Goal: Task Accomplishment & Management: Use online tool/utility

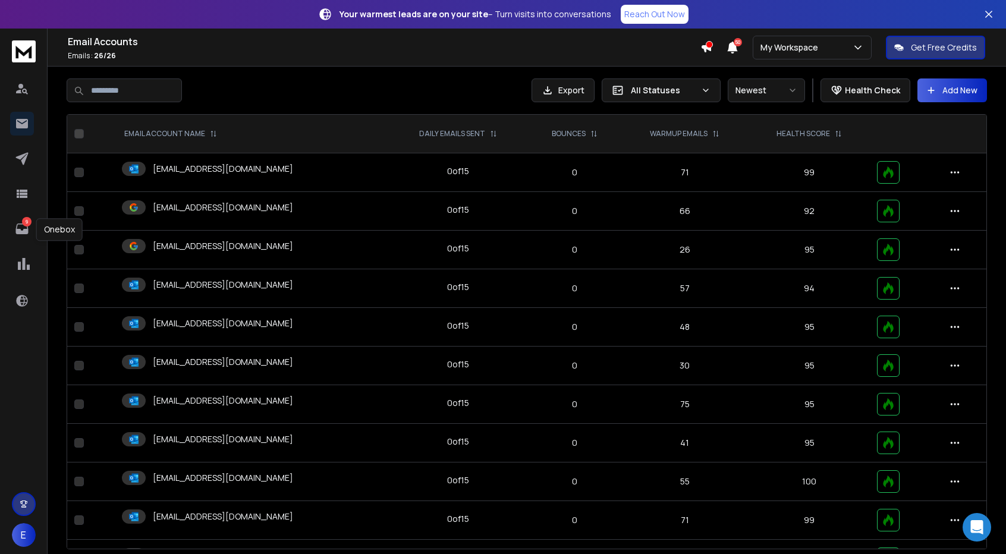
click at [33, 225] on div "9" at bounding box center [23, 231] width 27 height 28
click at [17, 234] on icon at bounding box center [21, 229] width 12 height 11
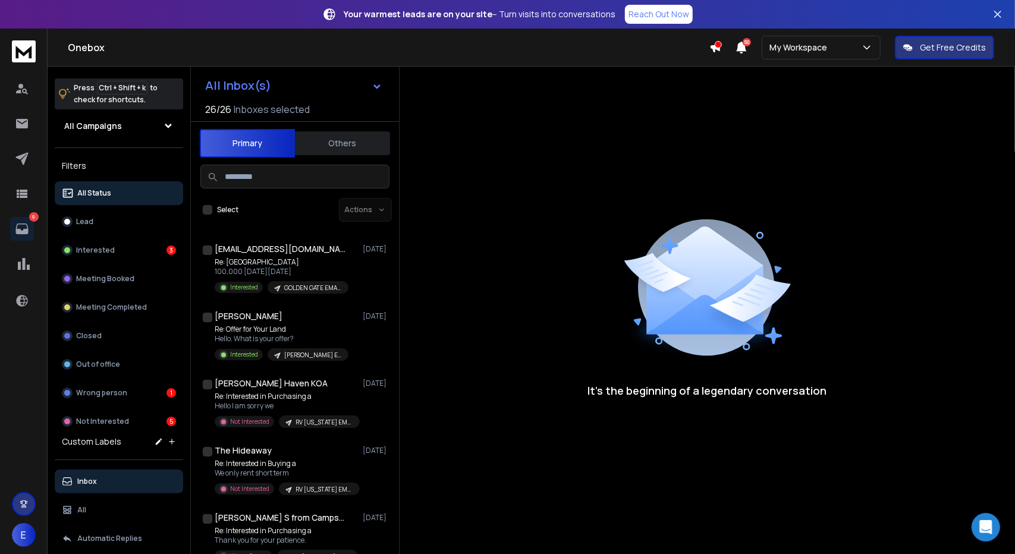
click at [348, 136] on button "Others" at bounding box center [342, 143] width 95 height 26
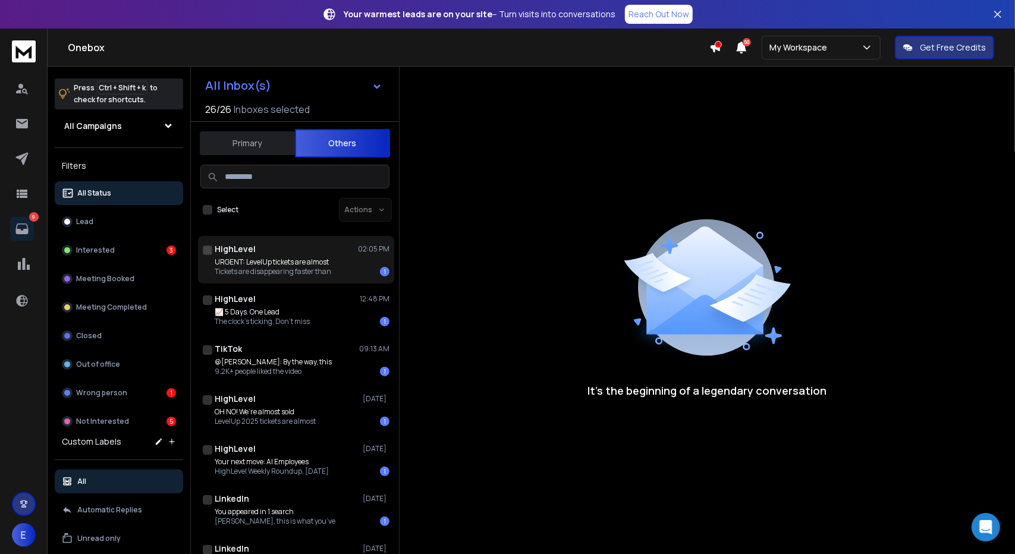
click at [312, 264] on p "URGENT: LevelUp tickets are almost" at bounding box center [273, 263] width 117 height 10
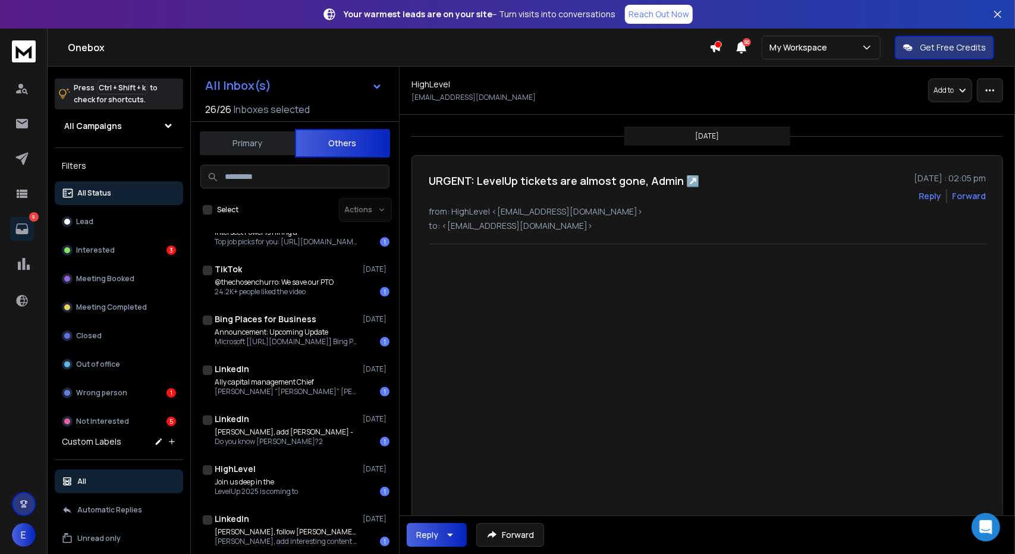
scroll to position [357, 0]
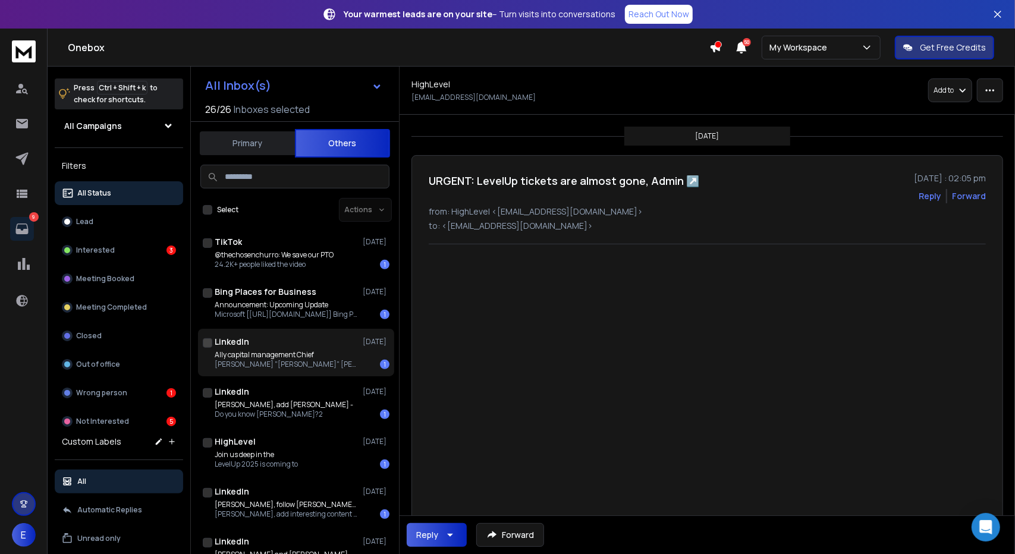
click at [277, 352] on p "Ally capital management Chief" at bounding box center [286, 355] width 143 height 10
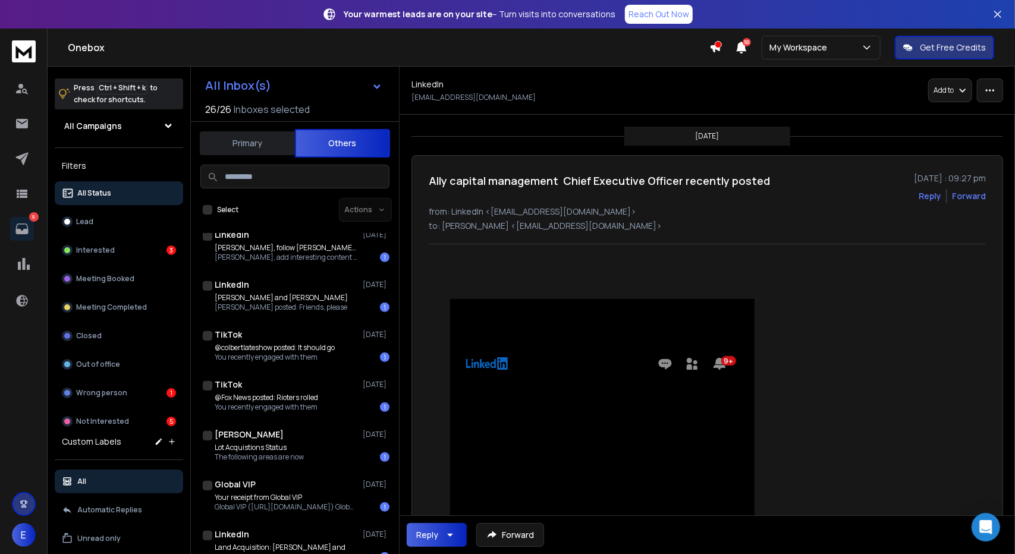
scroll to position [654, 0]
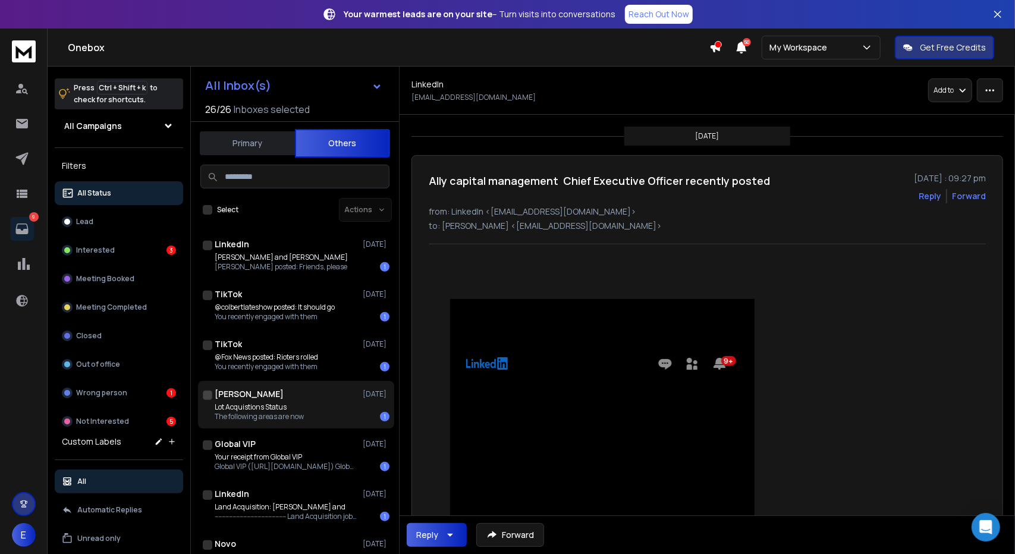
click at [352, 407] on div "Lot Acquistions Status The following areas are now 1" at bounding box center [302, 412] width 175 height 19
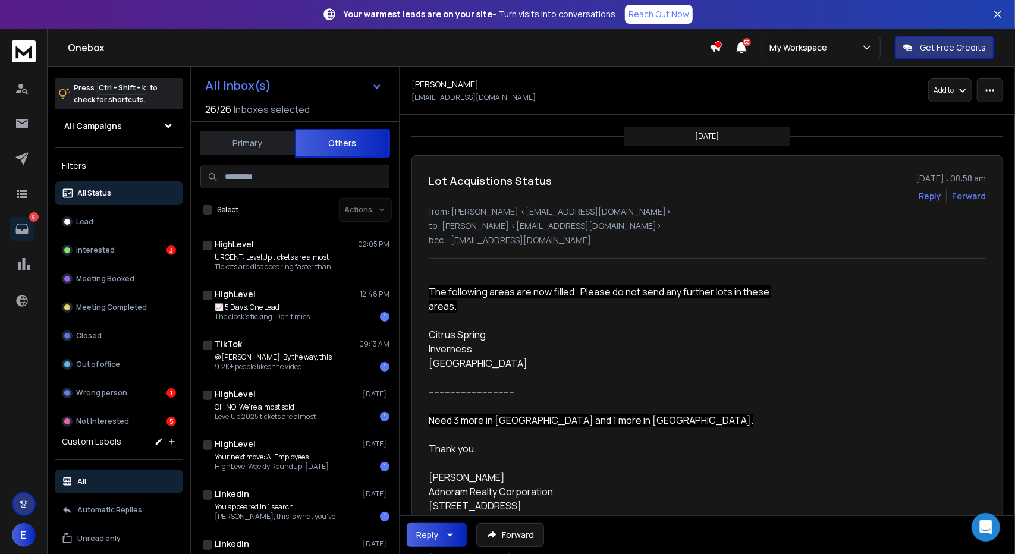
scroll to position [0, 0]
